Goal: Navigation & Orientation: Understand site structure

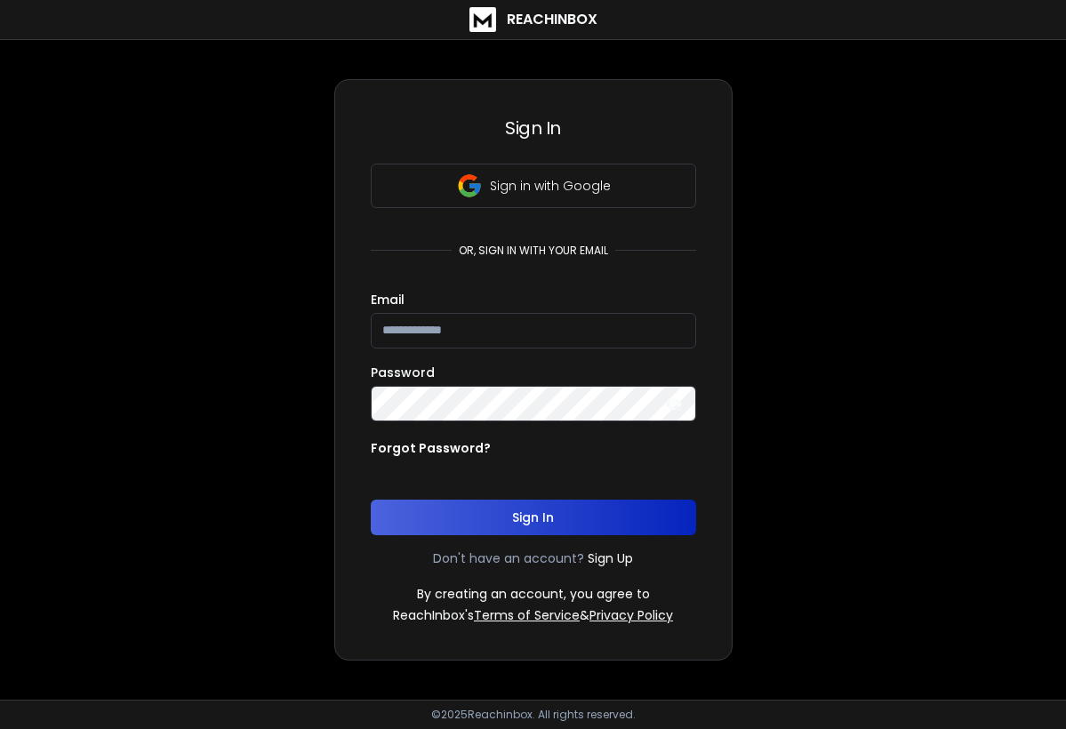
type input "**********"
click at [533, 517] on button "Sign In" at bounding box center [533, 518] width 325 height 36
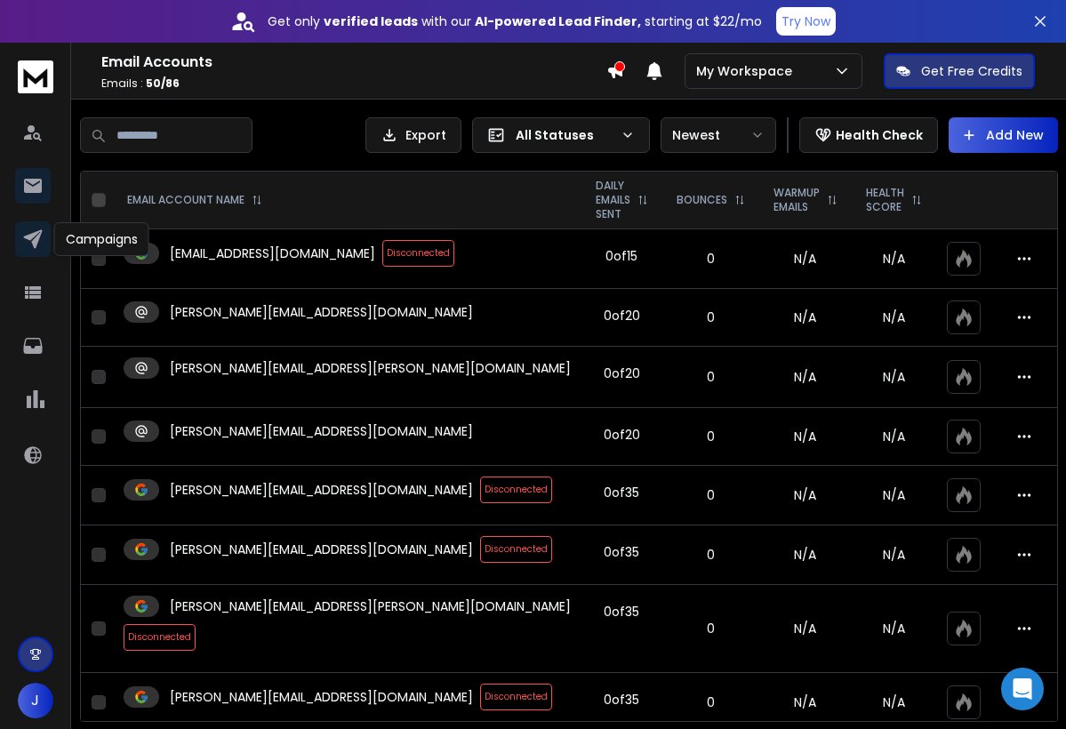
click at [44, 244] on link at bounding box center [33, 239] width 36 height 36
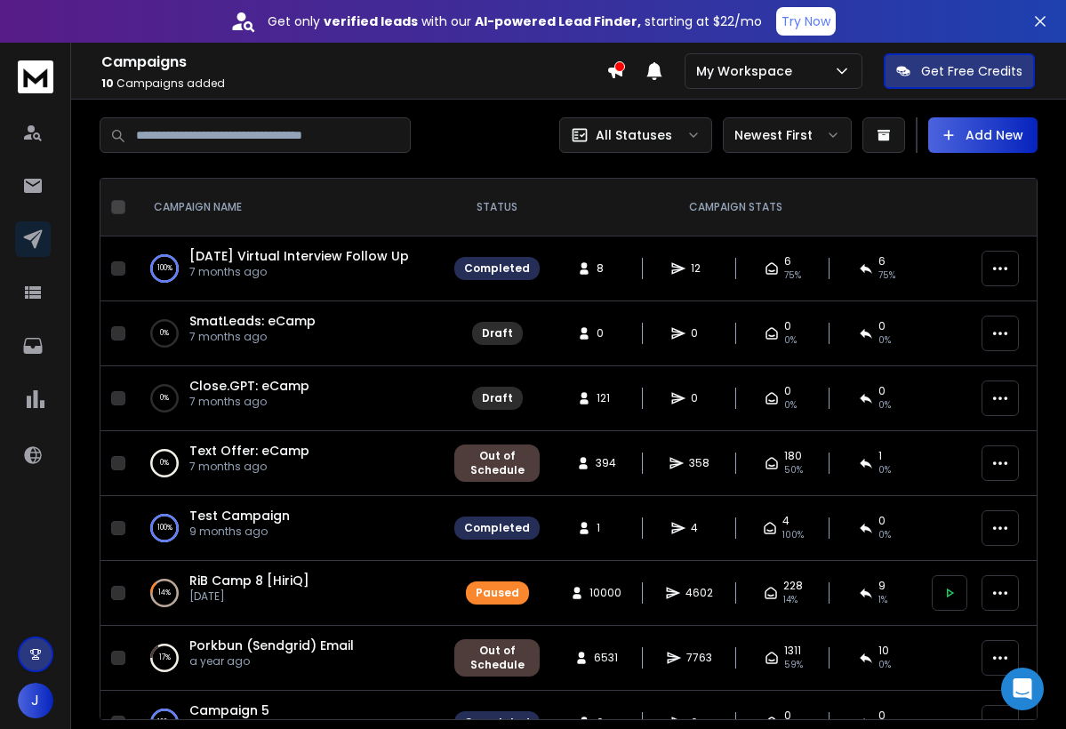
click at [1036, 20] on icon at bounding box center [1041, 21] width 16 height 16
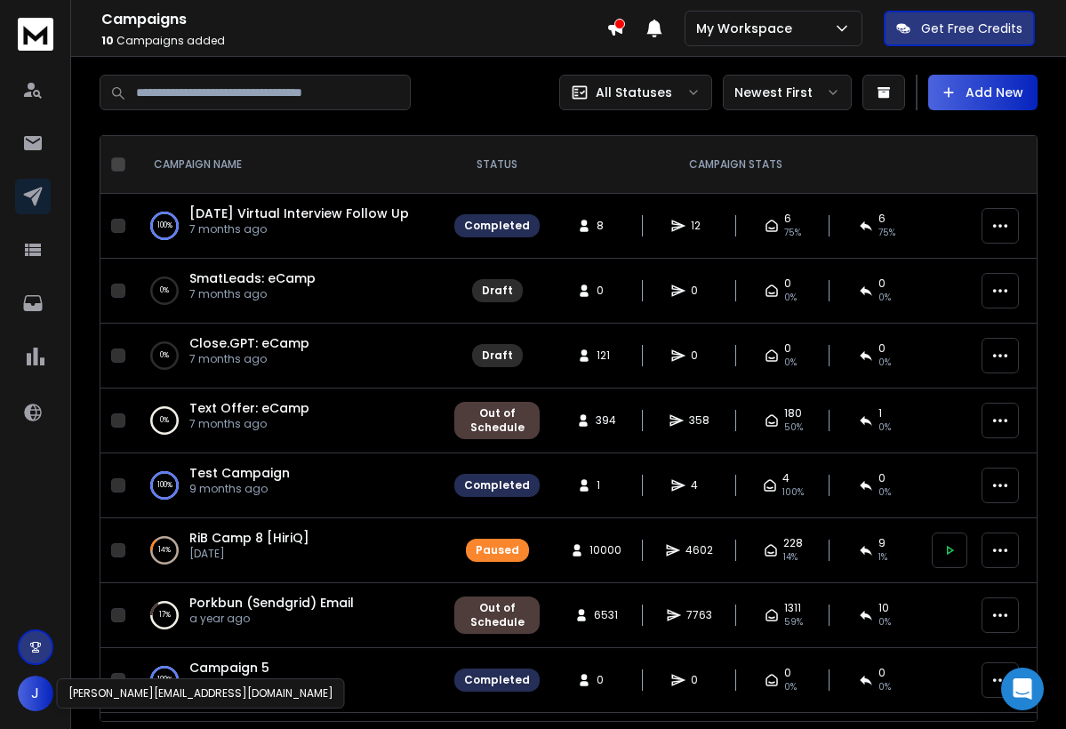
click at [43, 703] on span "J" at bounding box center [36, 694] width 36 height 36
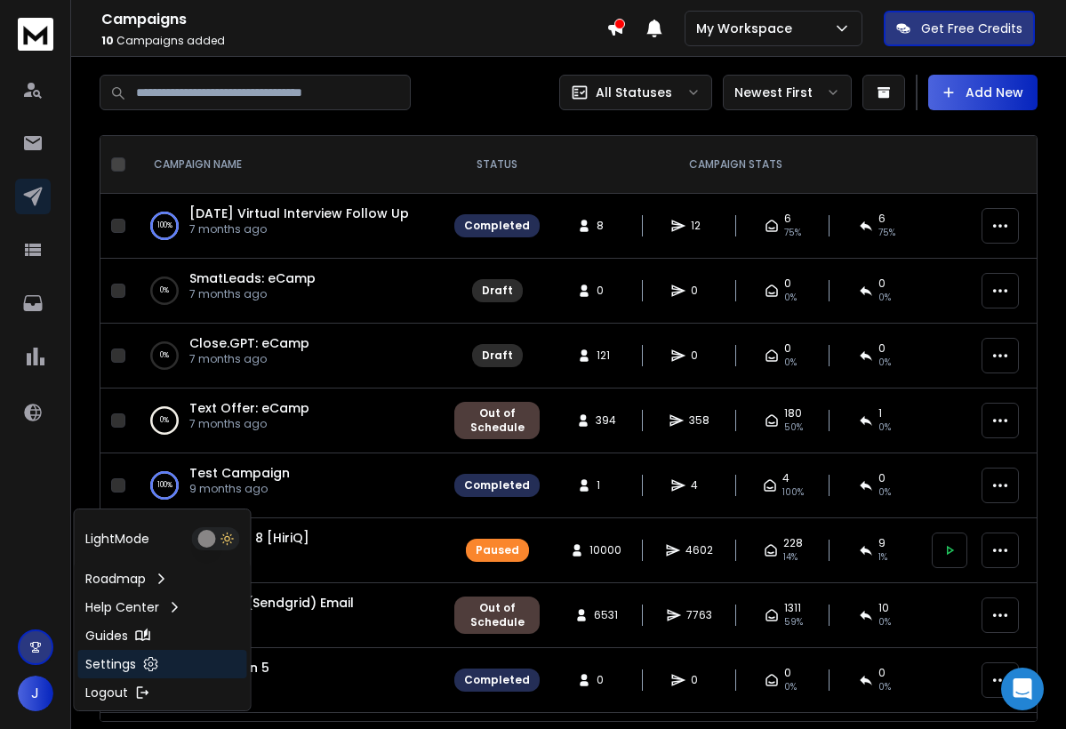
click at [117, 663] on p "Settings" at bounding box center [110, 664] width 51 height 18
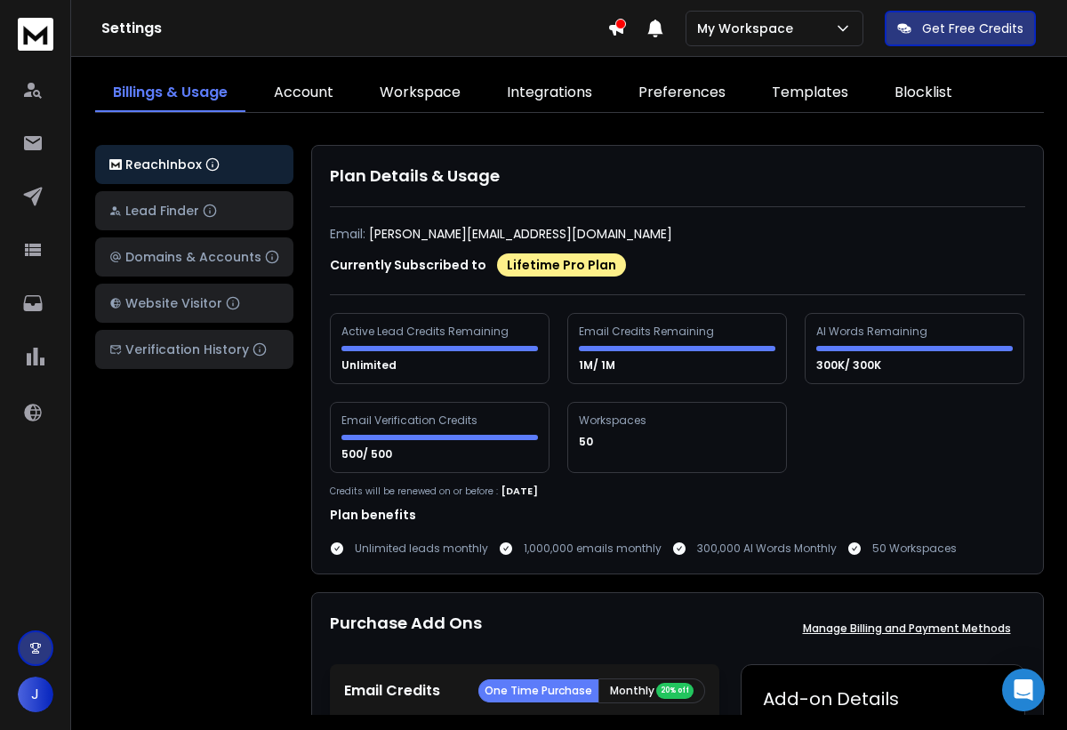
click at [179, 212] on button "Lead Finder" at bounding box center [194, 210] width 198 height 39
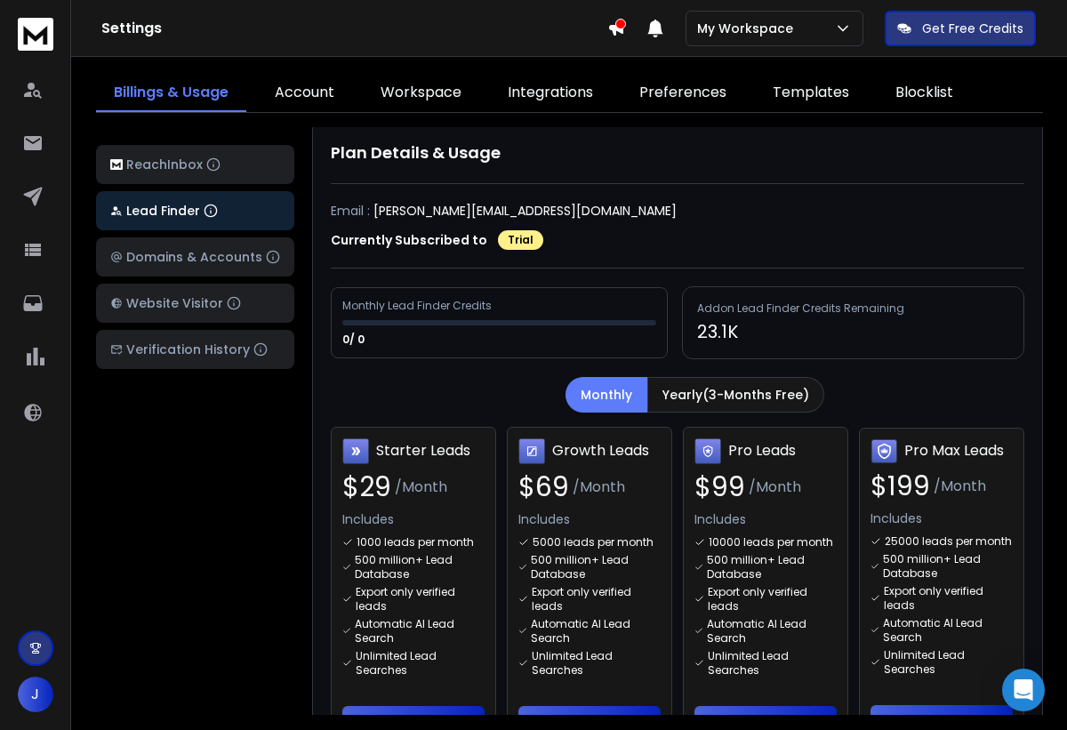
scroll to position [20, 0]
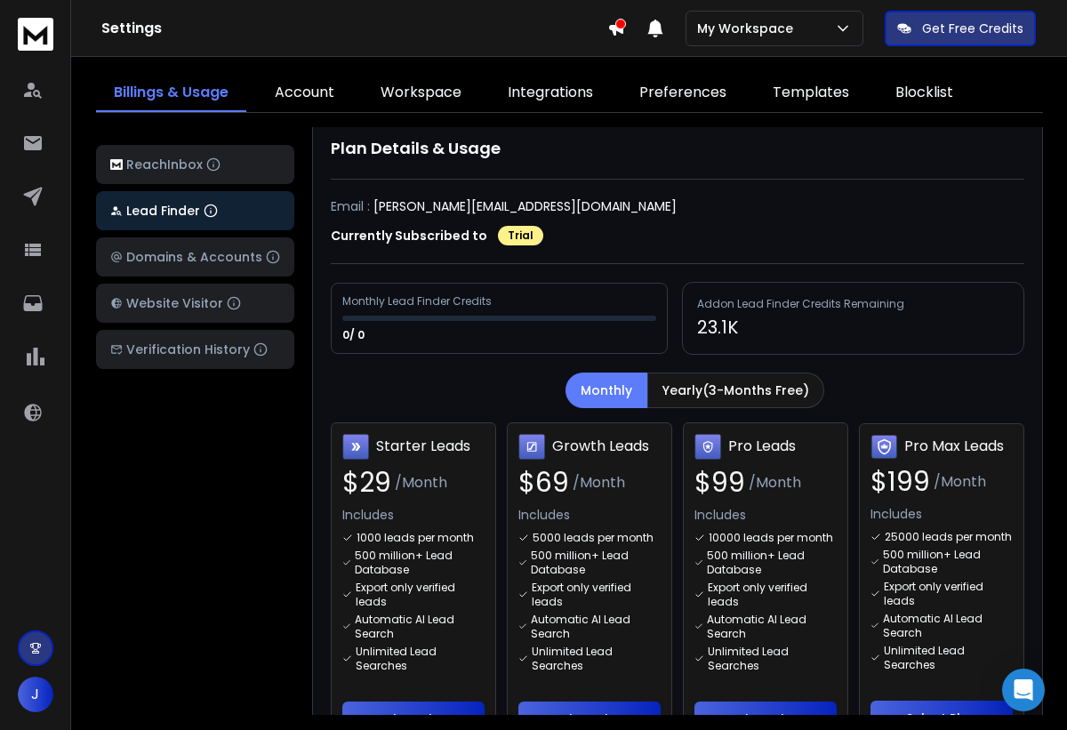
click at [914, 94] on link "Blocklist" at bounding box center [924, 93] width 93 height 37
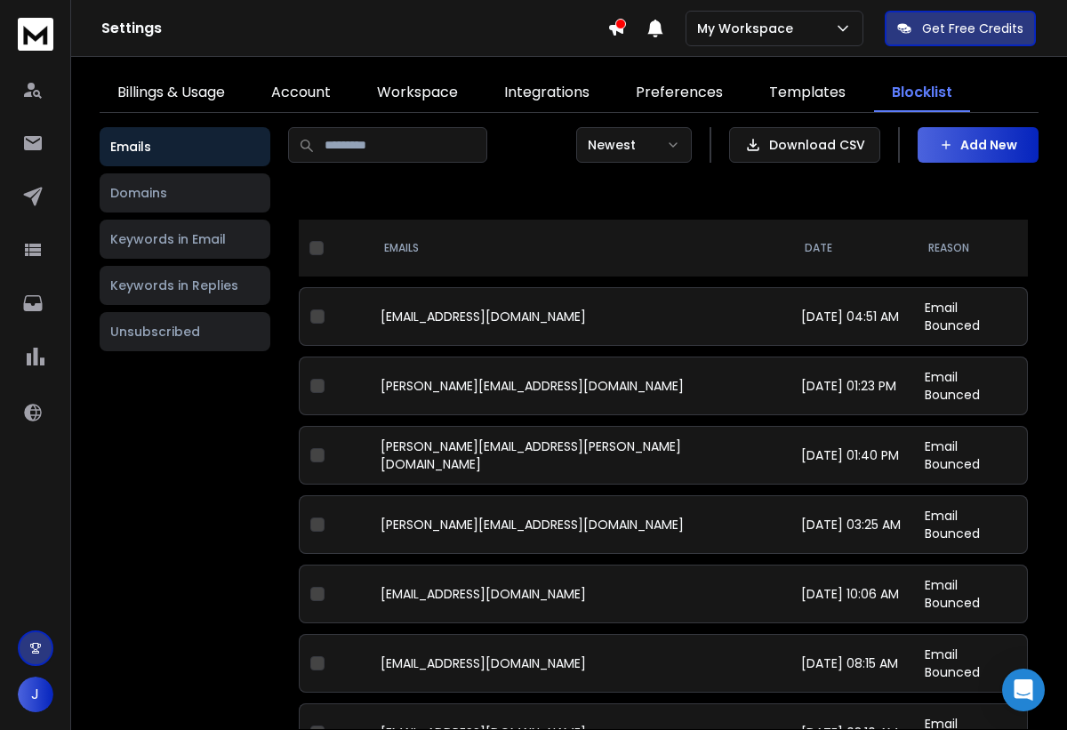
click at [792, 87] on link "Templates" at bounding box center [807, 93] width 112 height 37
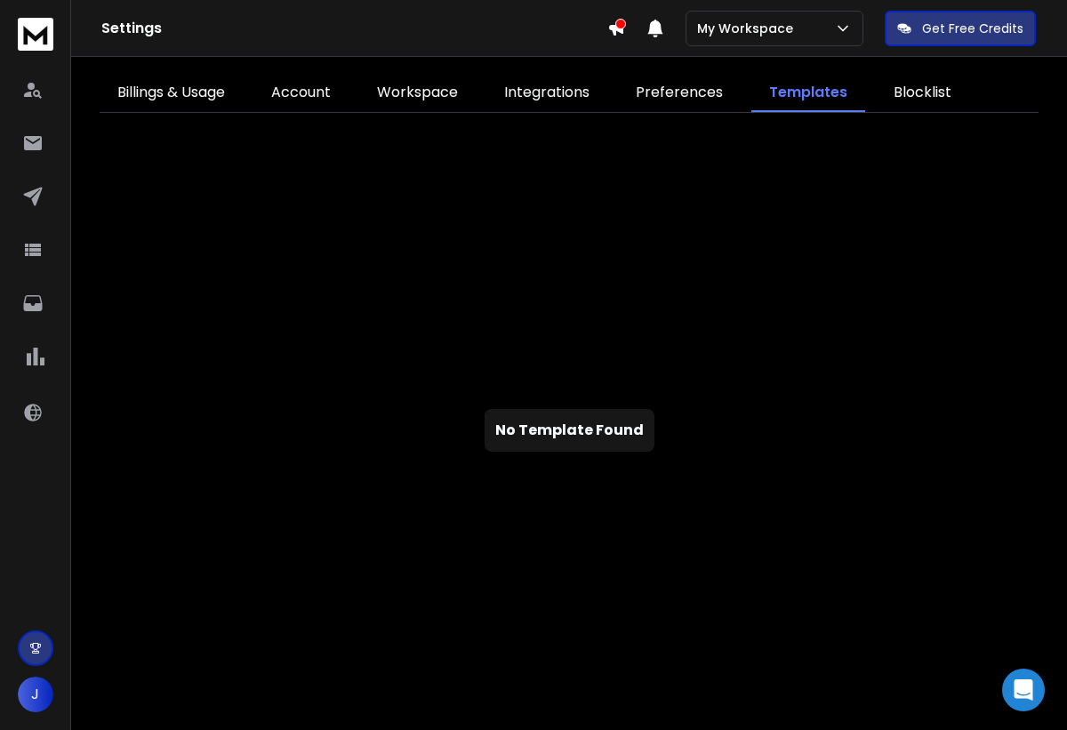
click at [699, 90] on link "Preferences" at bounding box center [679, 93] width 123 height 37
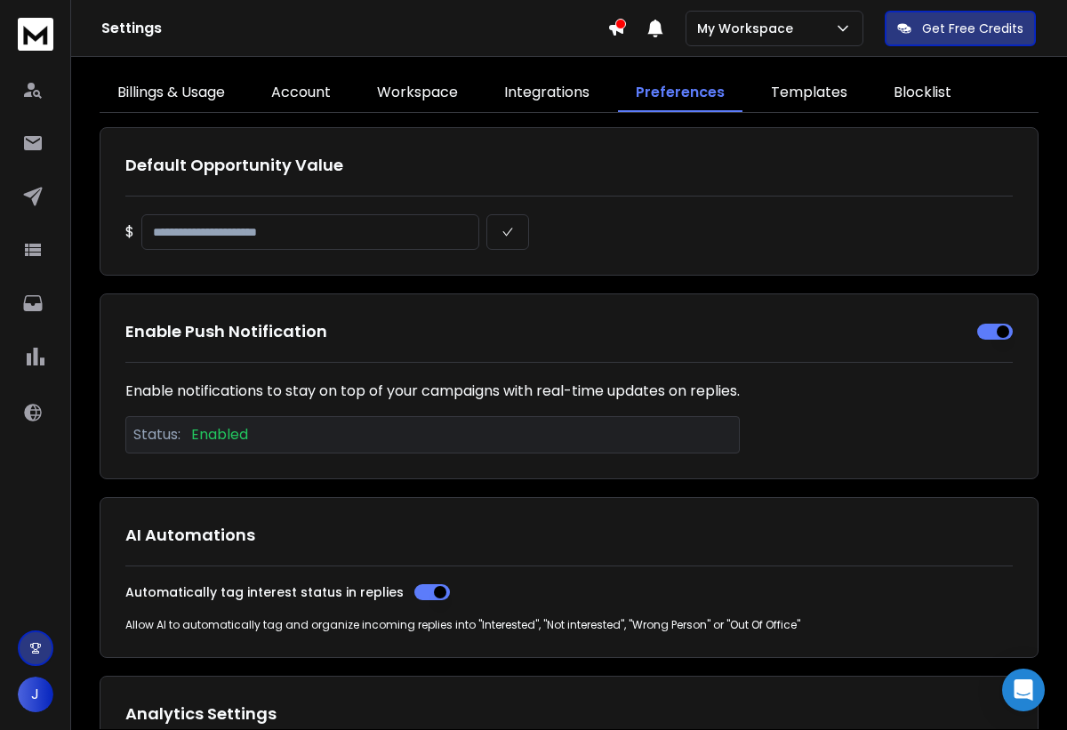
click at [565, 98] on link "Integrations" at bounding box center [546, 93] width 121 height 37
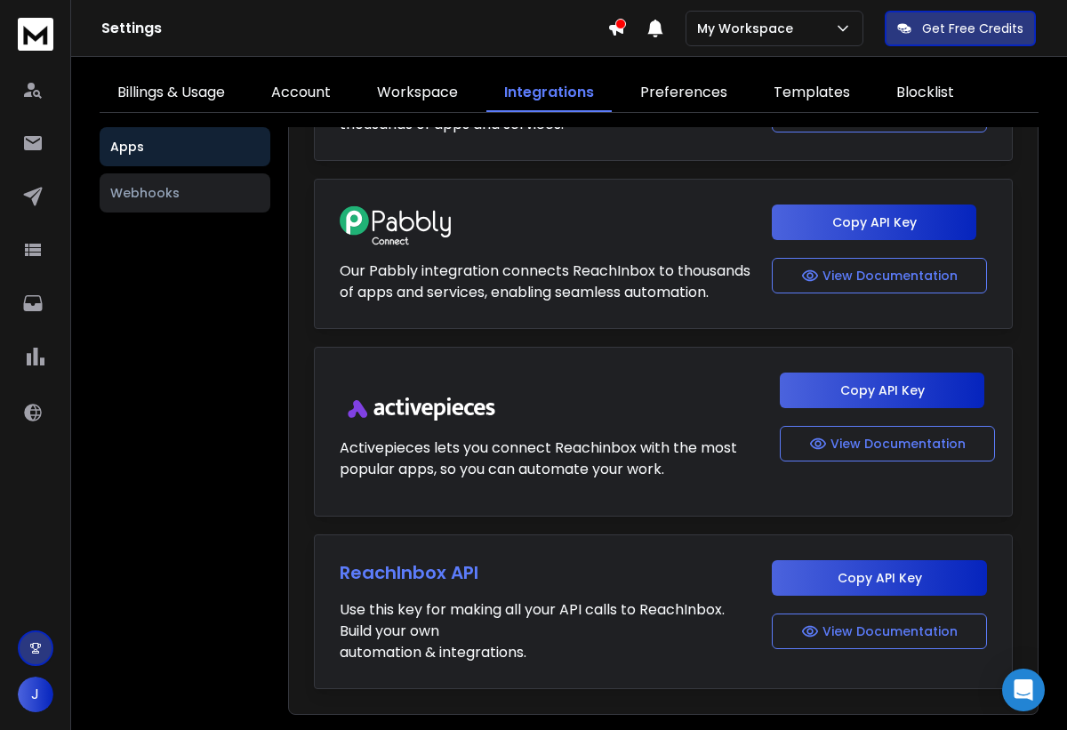
scroll to position [411, 0]
click at [859, 616] on button "View Documentation" at bounding box center [879, 632] width 215 height 36
click at [223, 361] on div "Apps Webhooks Integrate With Popular Apps Supercharge your workflow and connect…" at bounding box center [569, 421] width 939 height 588
click at [36, 84] on icon at bounding box center [32, 89] width 21 height 21
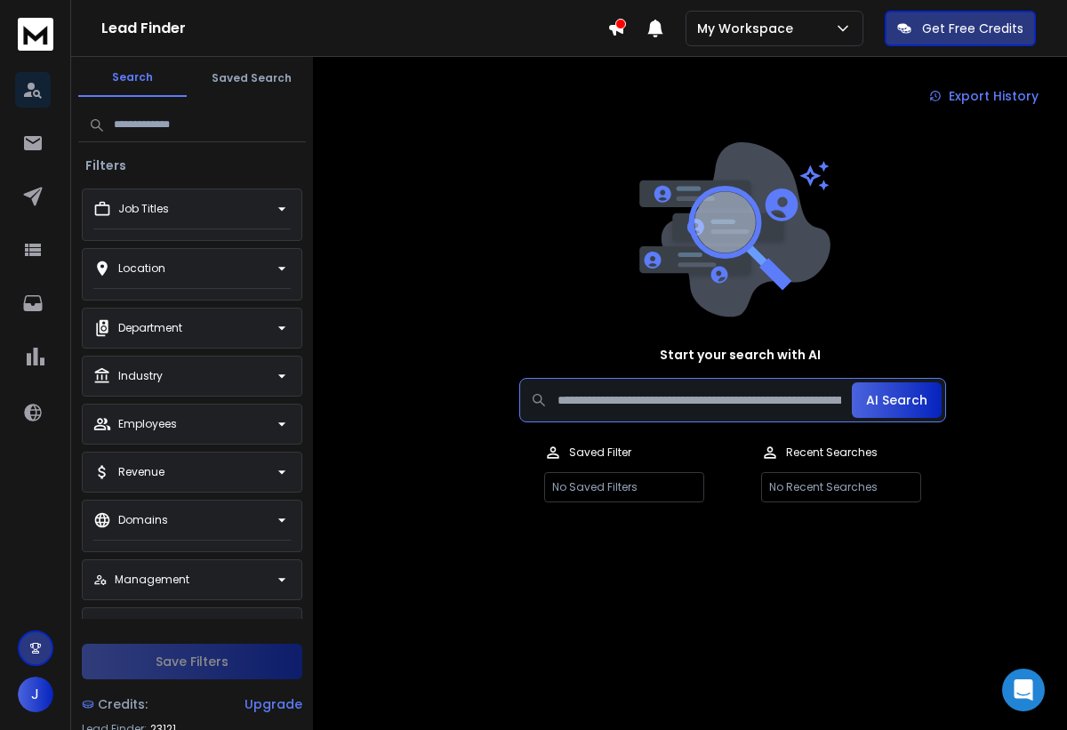
click at [36, 48] on img at bounding box center [36, 34] width 36 height 33
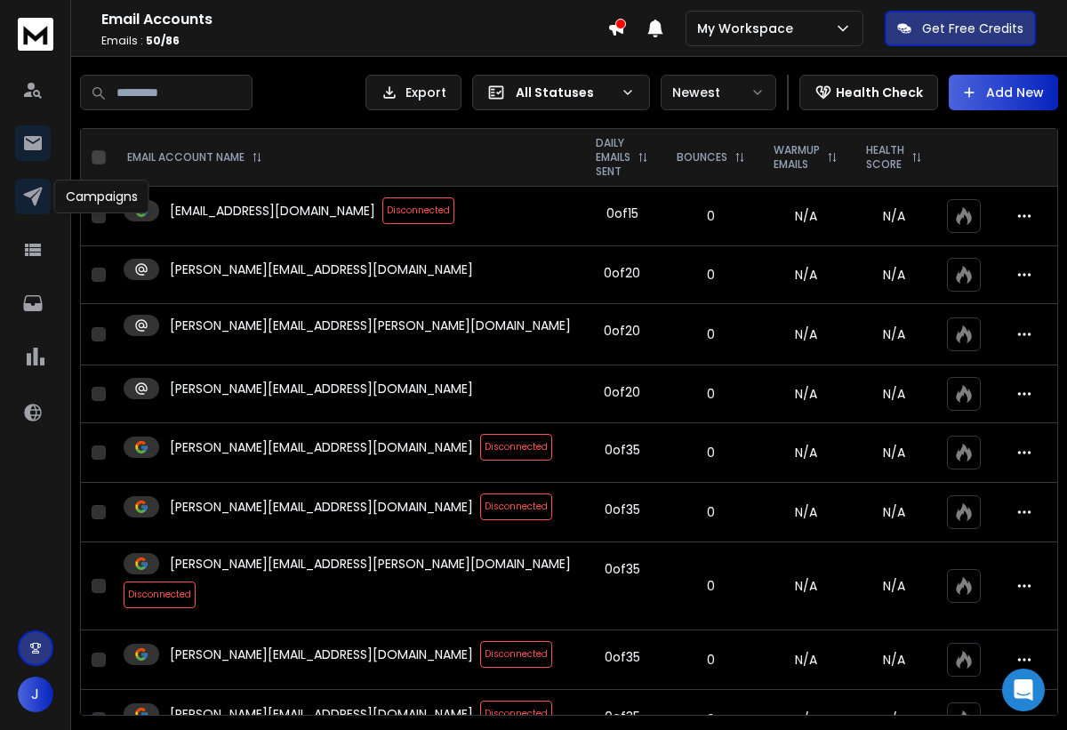
click at [37, 197] on icon at bounding box center [32, 196] width 19 height 19
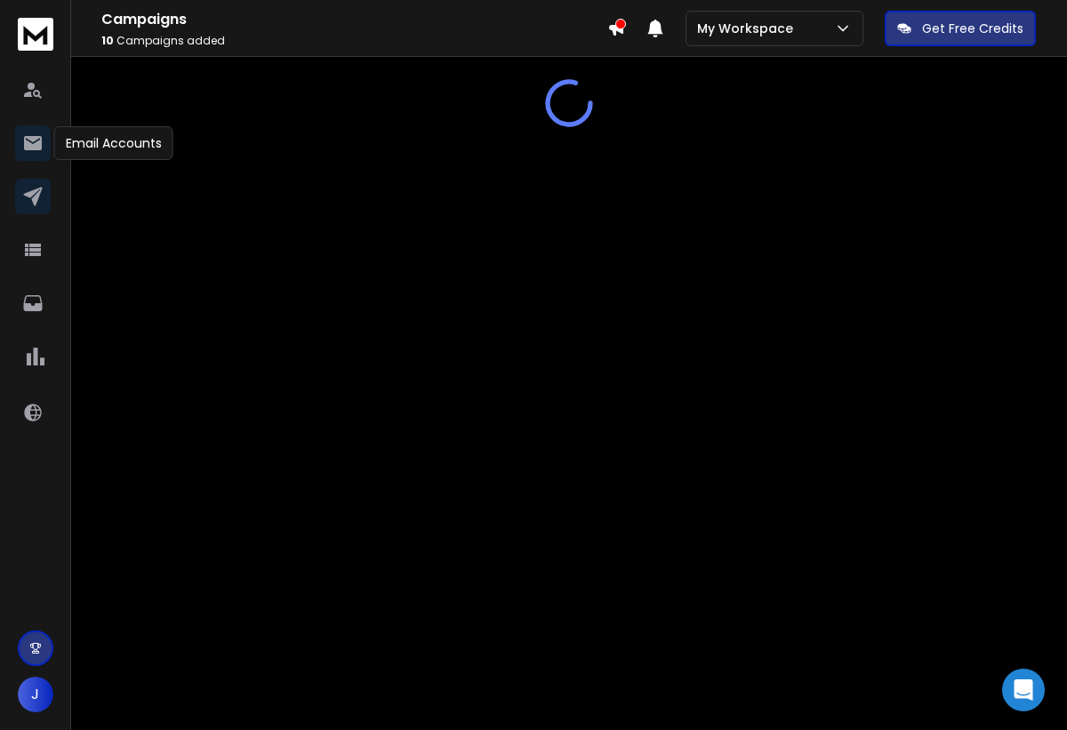
click at [33, 141] on icon at bounding box center [33, 143] width 18 height 14
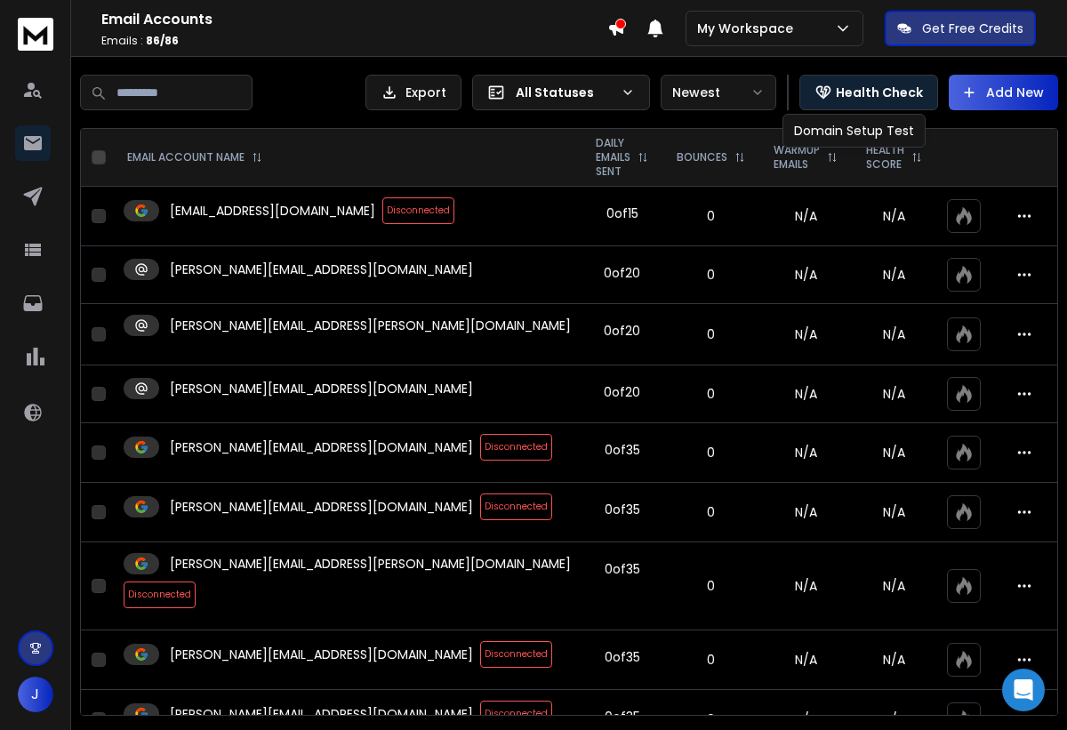
click at [836, 90] on p "Health Check" at bounding box center [879, 93] width 87 height 18
